Goal: Task Accomplishment & Management: Manage account settings

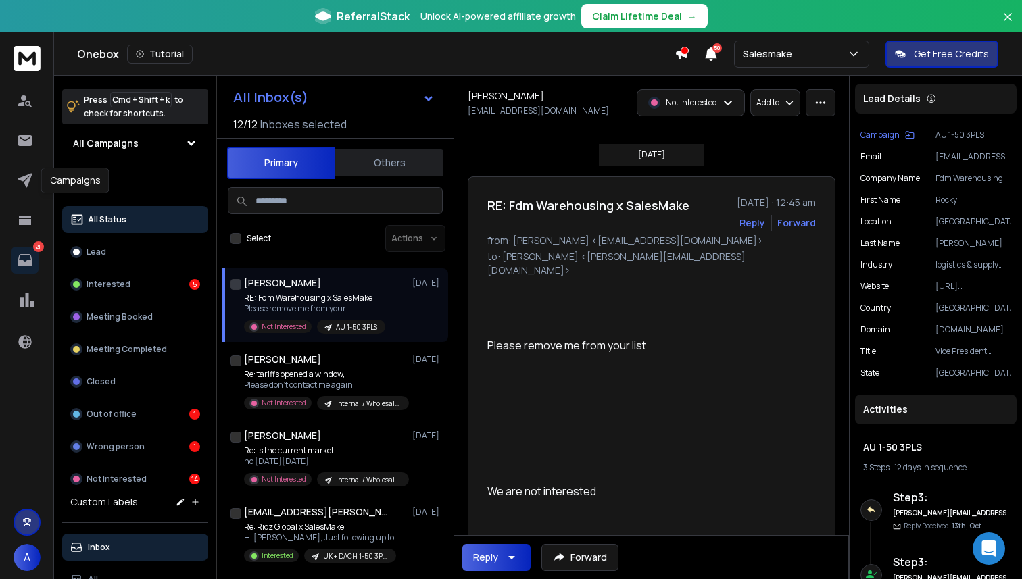
click at [8, 182] on div "21 A" at bounding box center [27, 308] width 54 height 552
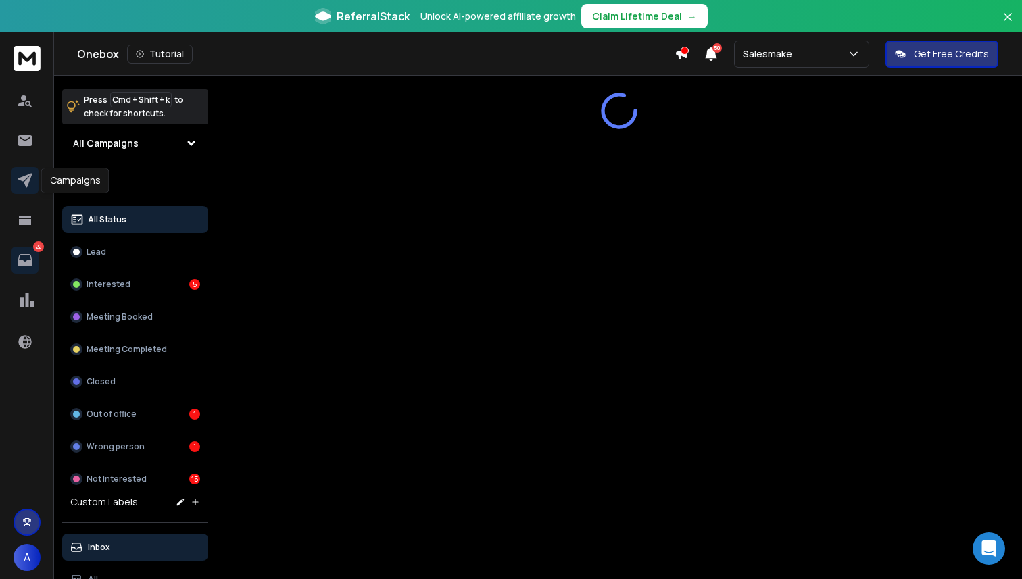
click at [29, 186] on icon at bounding box center [25, 180] width 16 height 16
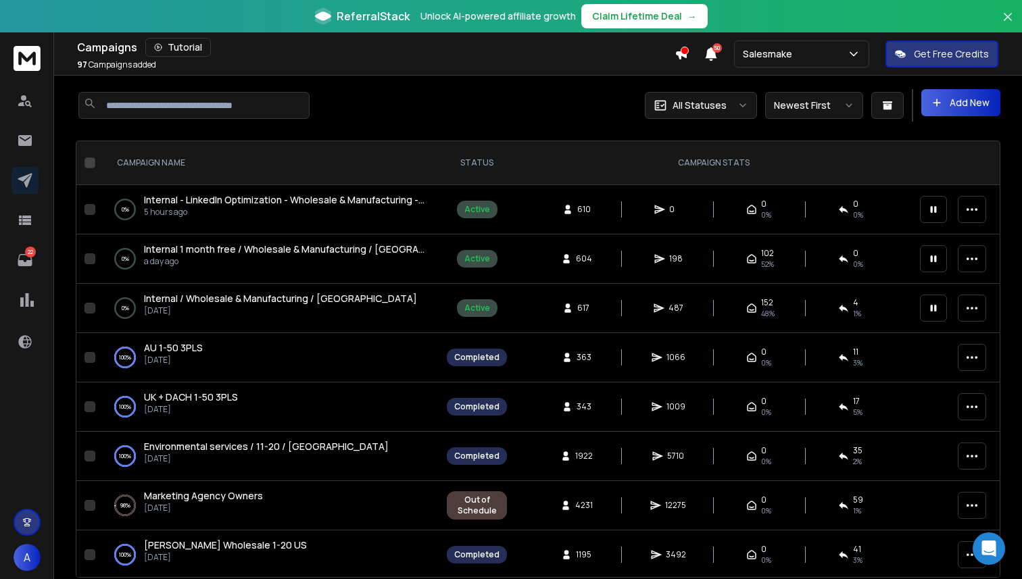
click at [299, 249] on span "Internal 1 month free / Wholesale & Manufacturing / [GEOGRAPHIC_DATA]" at bounding box center [309, 249] width 331 height 13
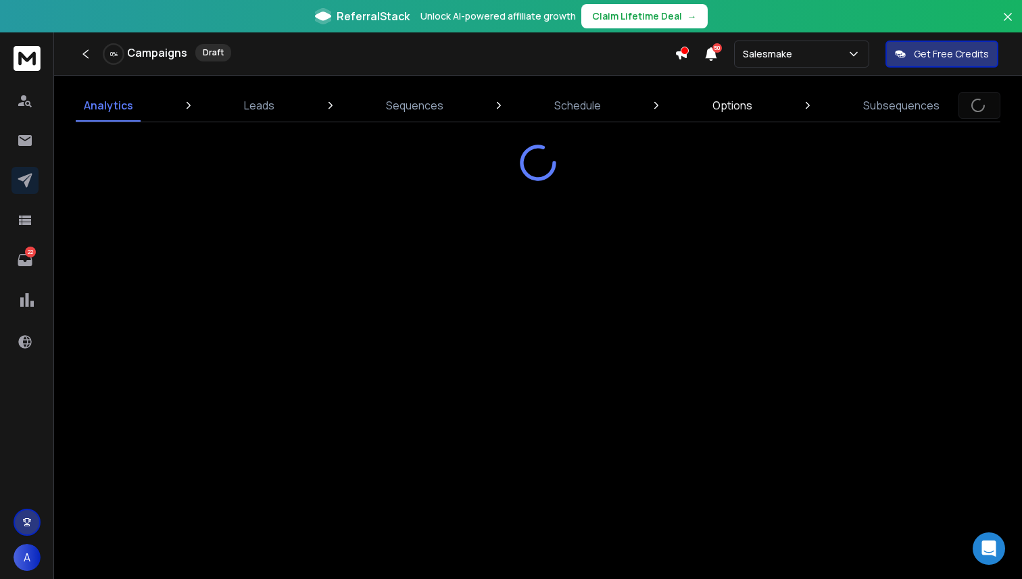
click at [744, 103] on p "Options" at bounding box center [732, 105] width 40 height 16
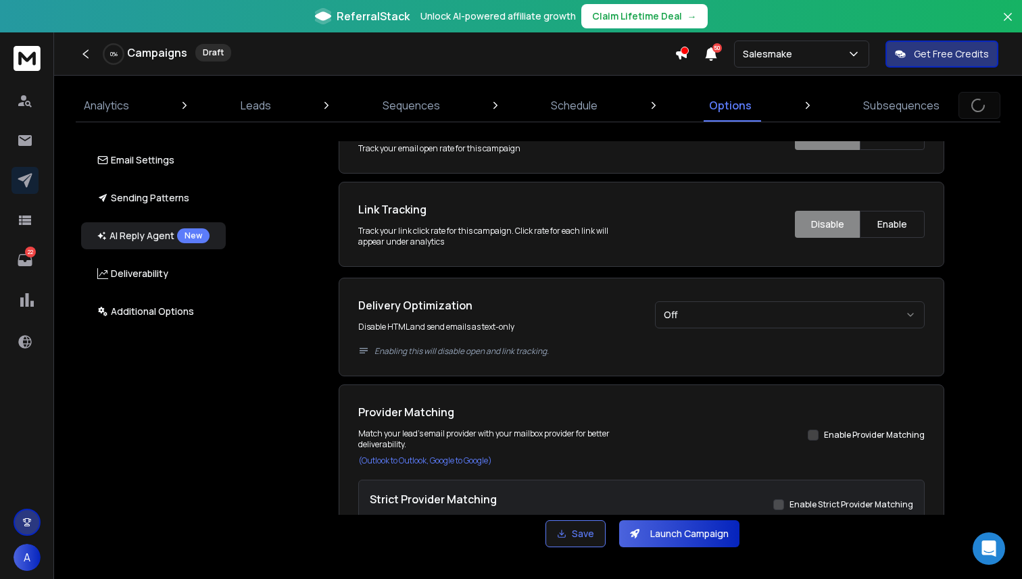
scroll to position [1711, 0]
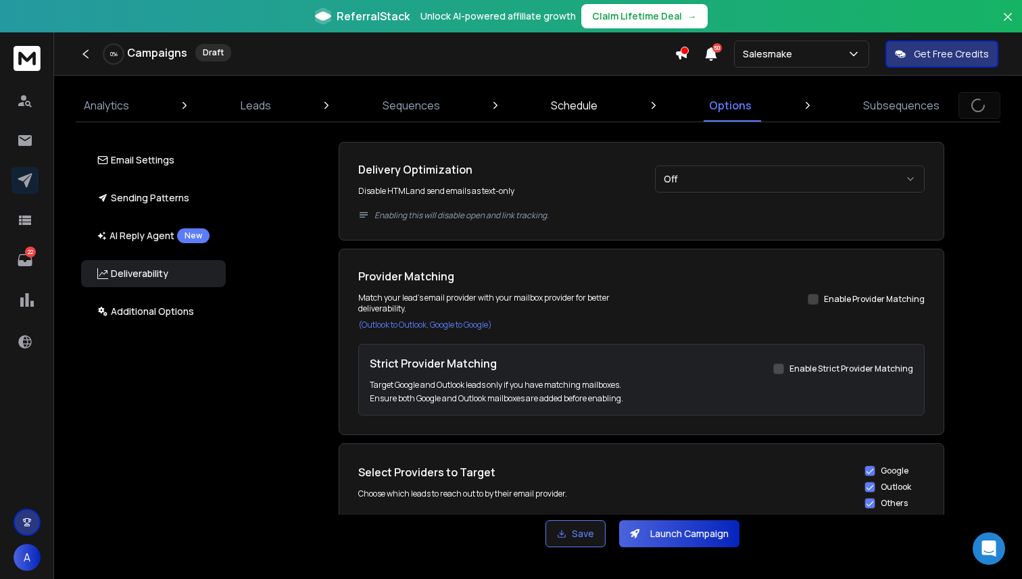
click at [577, 105] on p "Schedule" at bounding box center [574, 105] width 47 height 16
